Goal: Navigation & Orientation: Find specific page/section

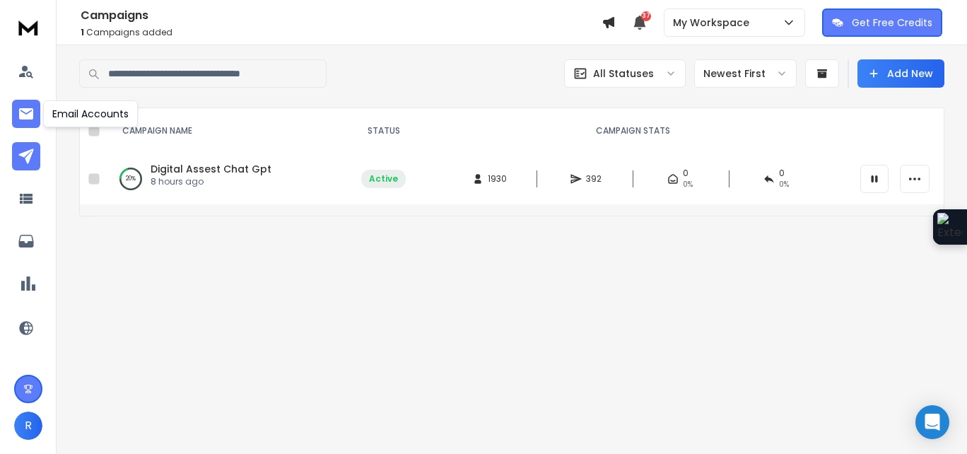
click at [26, 111] on icon at bounding box center [26, 113] width 14 height 11
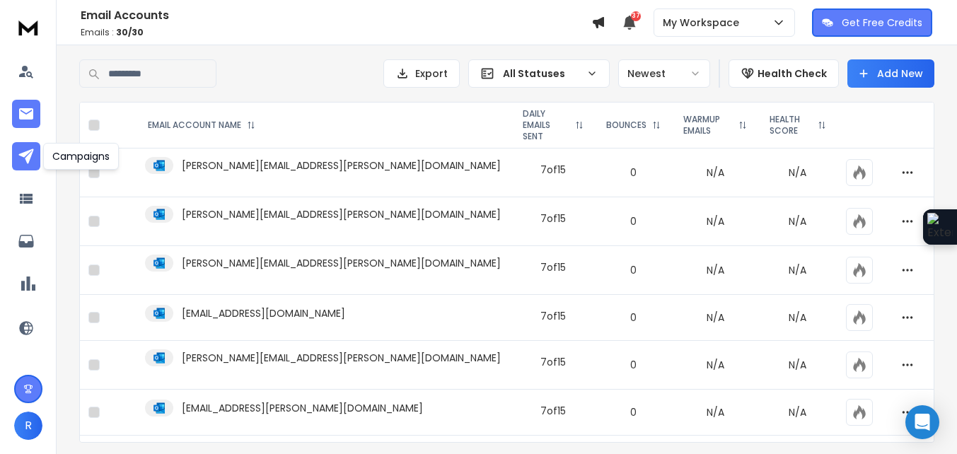
click at [23, 156] on icon at bounding box center [25, 156] width 15 height 15
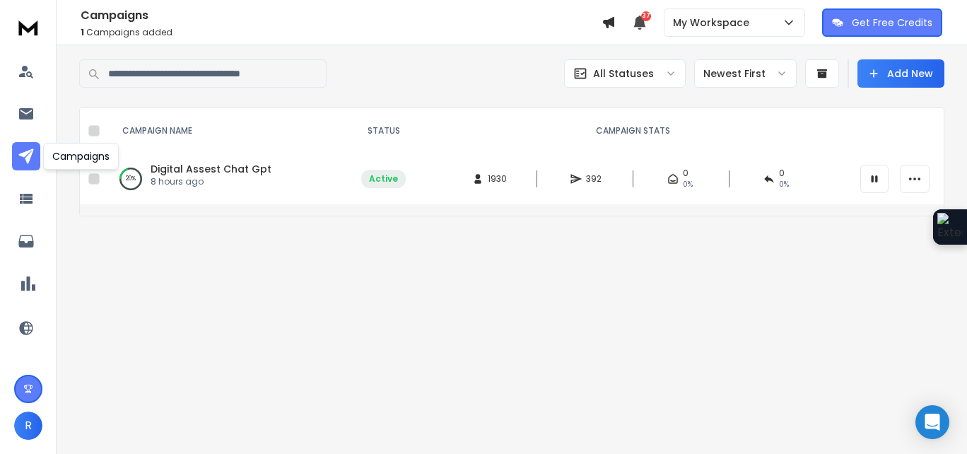
click at [402, 309] on div "Your warmest leads are on your site – Turn visits into conversations Reach Out …" at bounding box center [483, 227] width 967 height 454
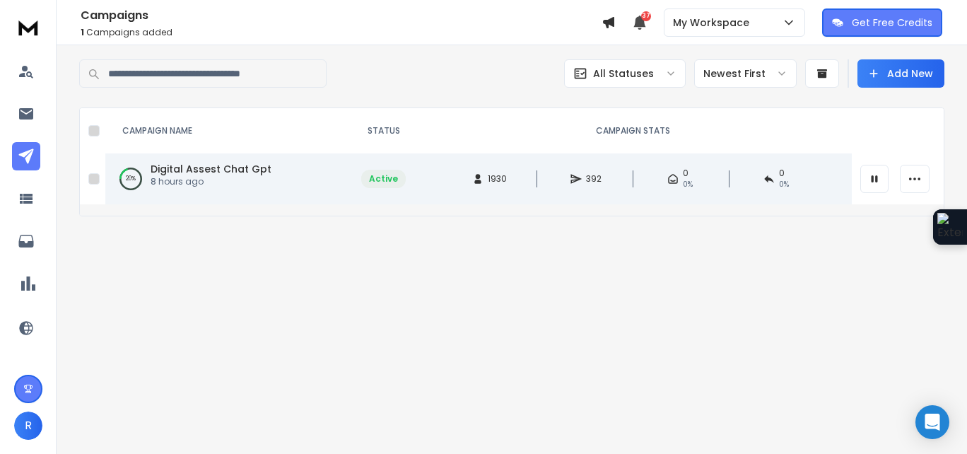
click at [234, 182] on p "8 hours ago" at bounding box center [211, 181] width 121 height 11
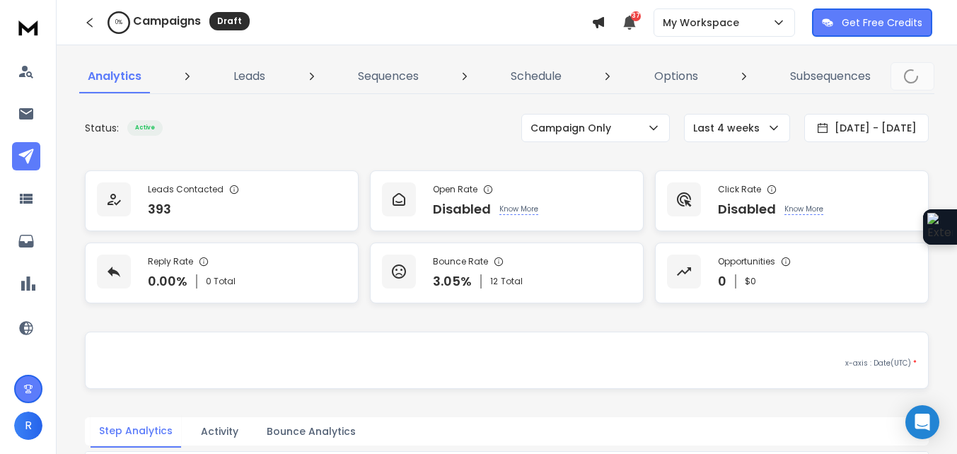
click at [448, 32] on div "0 % Campaigns Draft 37 My Workspace Get Free Credits" at bounding box center [478, 22] width 957 height 45
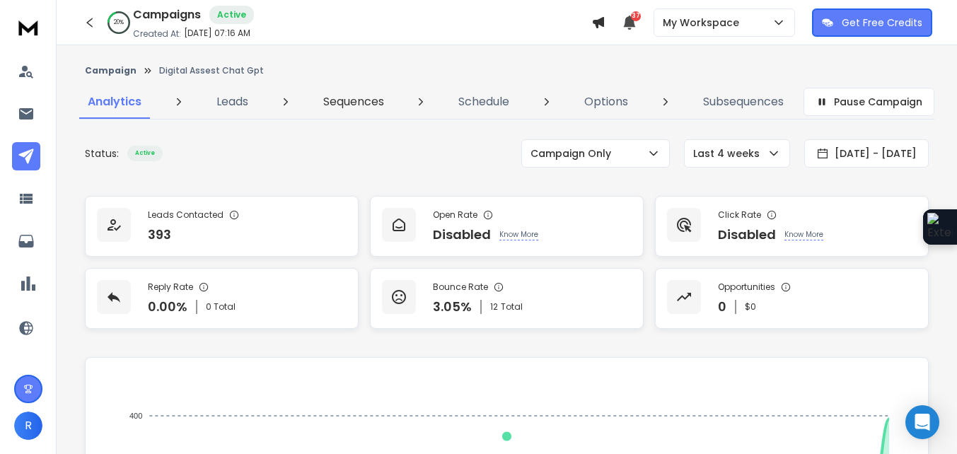
click at [363, 101] on p "Sequences" at bounding box center [353, 101] width 61 height 17
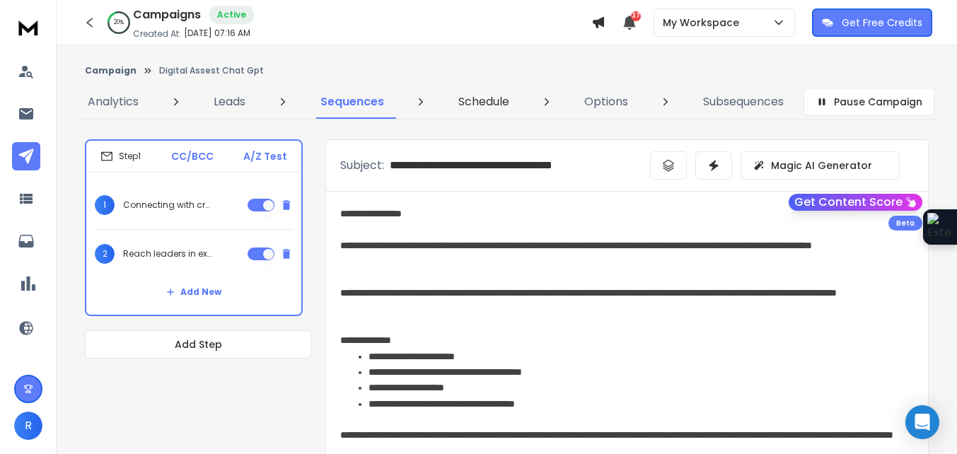
click at [481, 104] on p "Schedule" at bounding box center [483, 101] width 51 height 17
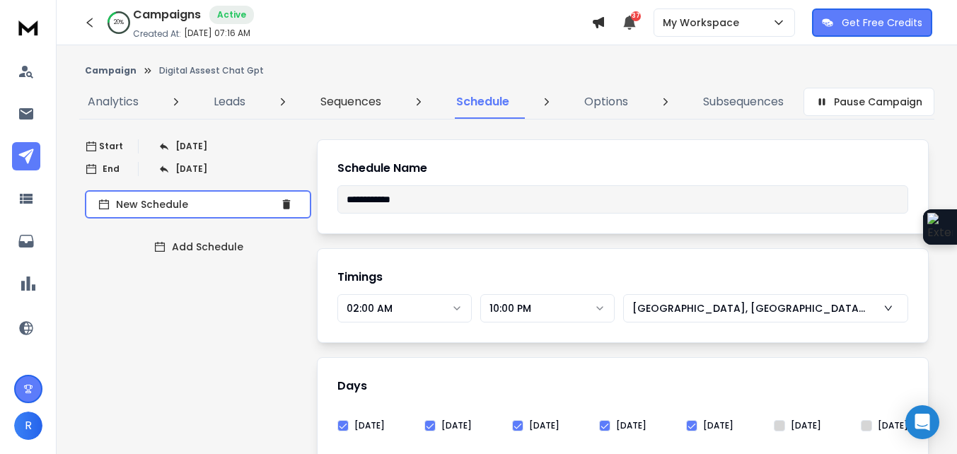
click at [351, 110] on p "Sequences" at bounding box center [350, 101] width 61 height 17
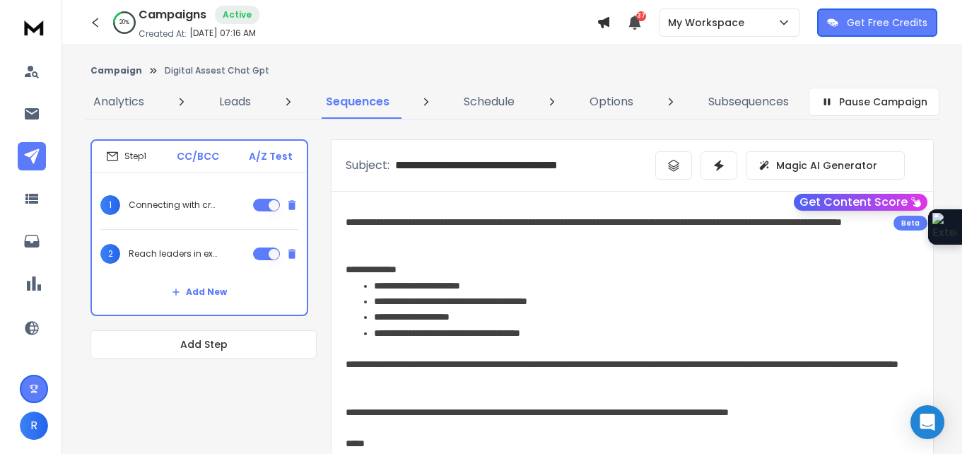
scroll to position [88, 0]
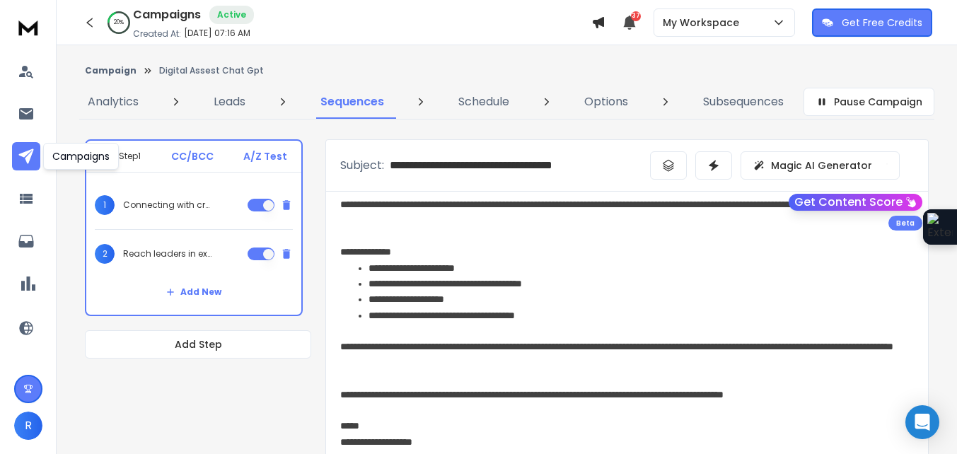
click at [28, 155] on icon at bounding box center [25, 156] width 15 height 15
